Goal: Find contact information: Find contact information

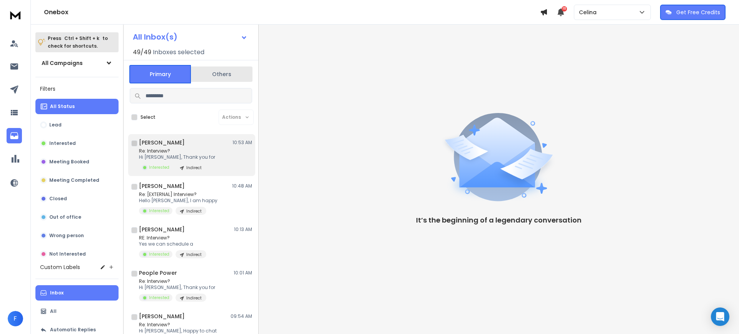
click at [209, 152] on div "Re: Interview? Hi [PERSON_NAME], Thank you for Interested Indirect" at bounding box center [195, 159] width 113 height 23
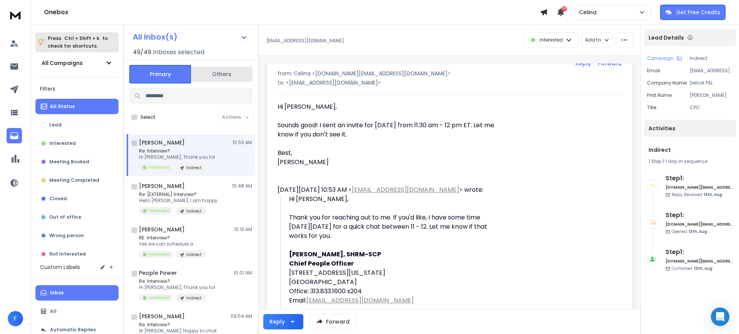
scroll to position [48, 0]
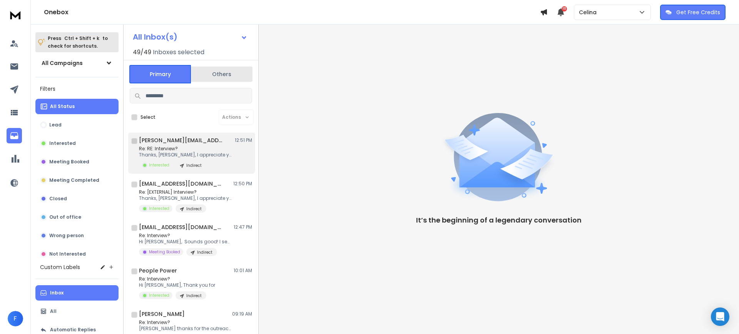
scroll to position [48, 0]
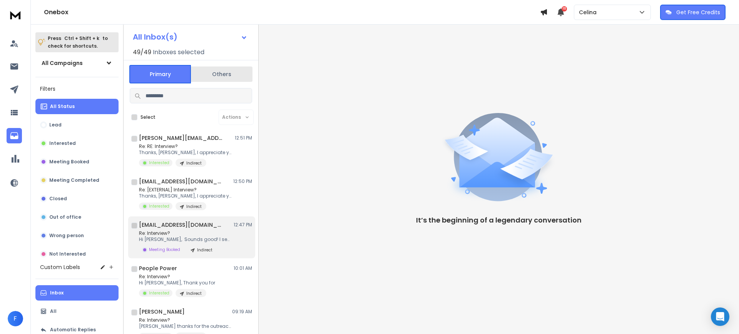
click at [210, 231] on p "Re: Interview?" at bounding box center [185, 234] width 92 height 6
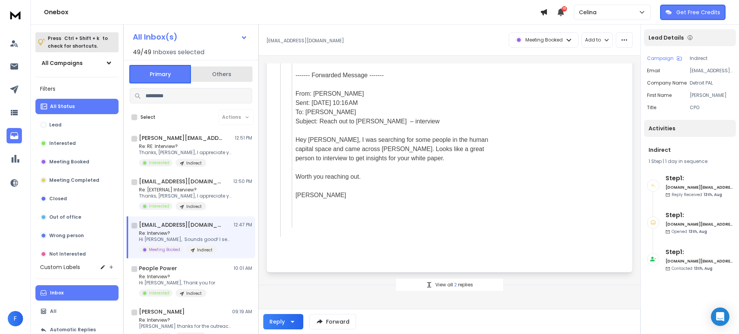
scroll to position [511, 0]
click at [465, 282] on p "View all 2 replies" at bounding box center [454, 285] width 38 height 6
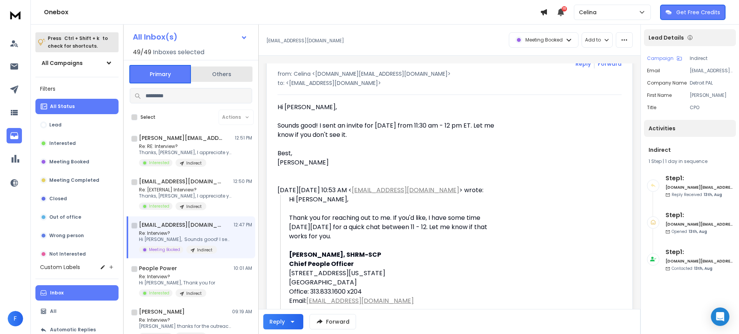
scroll to position [48, 0]
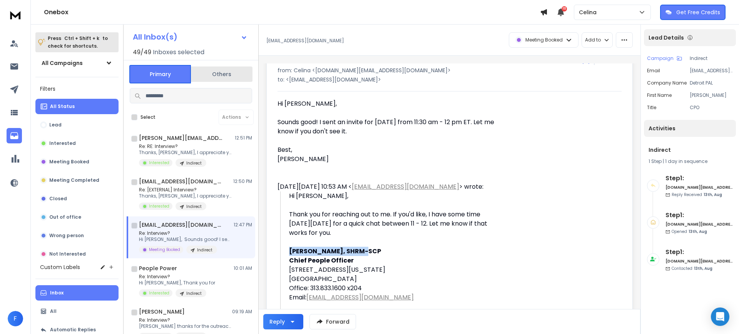
drag, startPoint x: 289, startPoint y: 260, endPoint x: 362, endPoint y: 264, distance: 73.2
click at [362, 256] on strong "[PERSON_NAME], SHRM-SCP" at bounding box center [335, 251] width 92 height 9
copy strong "[PERSON_NAME]"
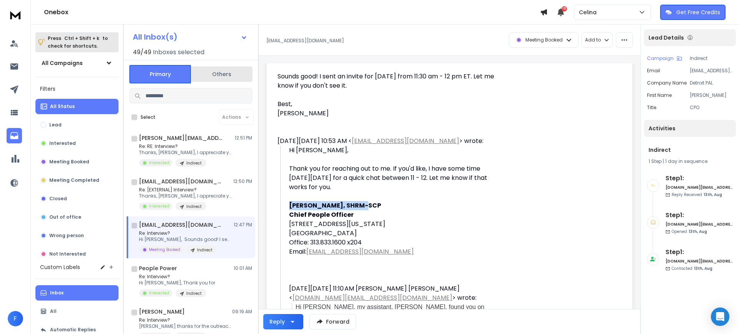
scroll to position [96, 0]
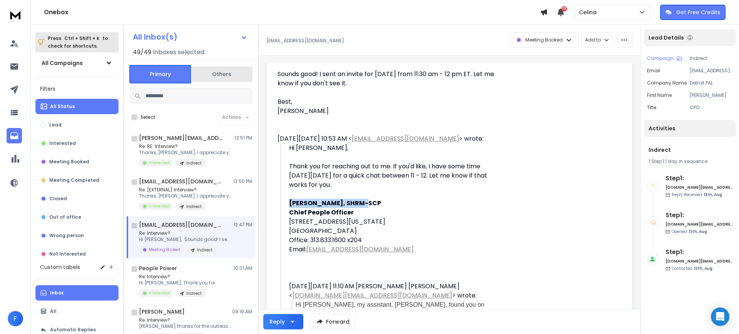
drag, startPoint x: 307, startPoint y: 257, endPoint x: 413, endPoint y: 260, distance: 105.1
click at [413, 254] on div "Email: jjohnsonmaples@detroitpal.org" at bounding box center [395, 249] width 213 height 9
copy div "[EMAIL_ADDRESS][DOMAIN_NAME]"
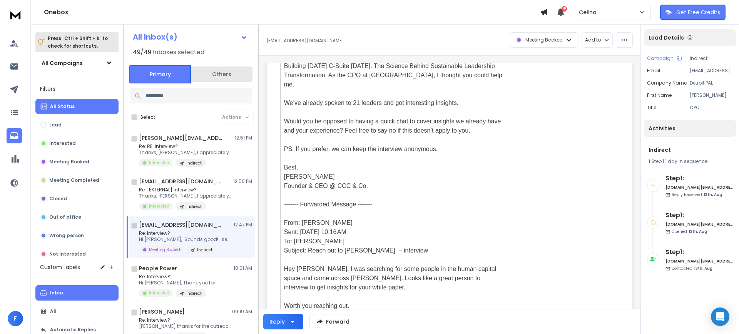
scroll to position [914, 0]
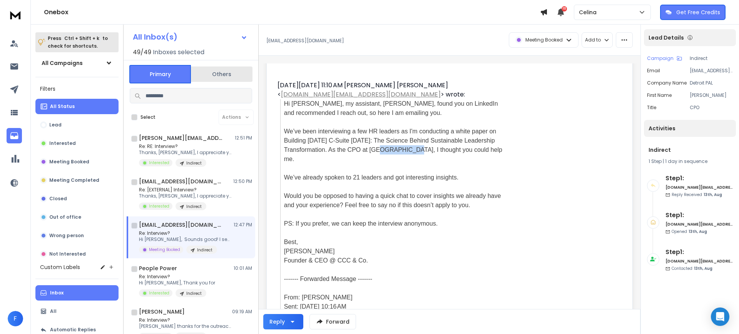
drag, startPoint x: 402, startPoint y: 170, endPoint x: 431, endPoint y: 172, distance: 29.7
click at [431, 164] on div "We’ve been interviewing a few HR leaders as I'm conducting a white paper on Bui…" at bounding box center [393, 145] width 218 height 37
copy div "Detroit PAL"
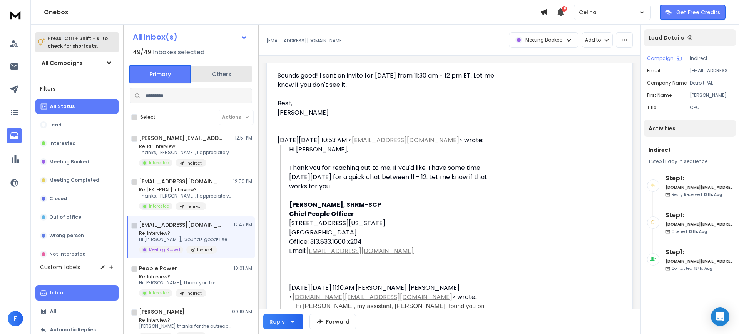
scroll to position [96, 0]
